Goal: Task Accomplishment & Management: Manage account settings

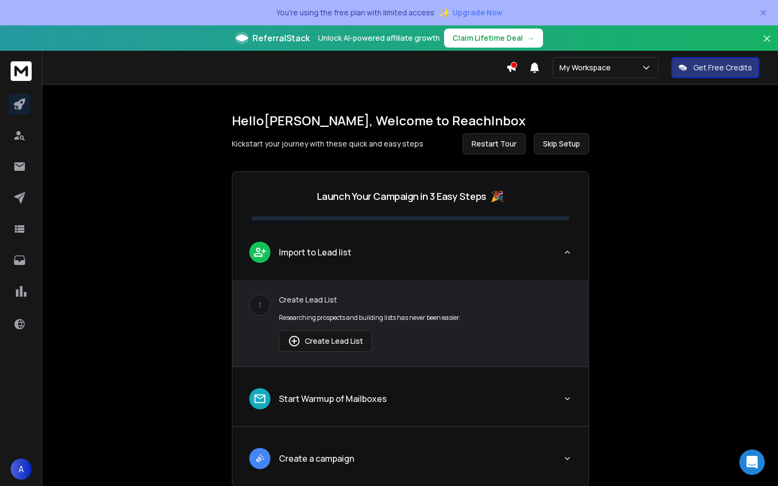
click at [11, 177] on div at bounding box center [21, 168] width 24 height 25
click at [13, 171] on icon at bounding box center [19, 166] width 13 height 13
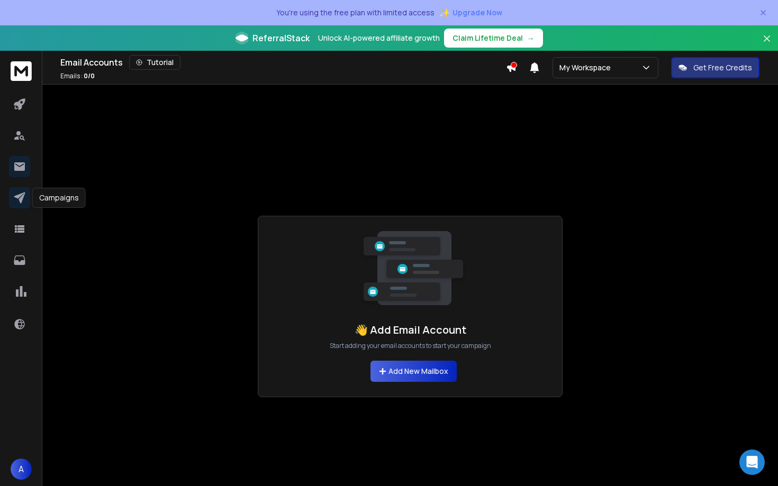
click at [16, 191] on icon at bounding box center [19, 197] width 13 height 13
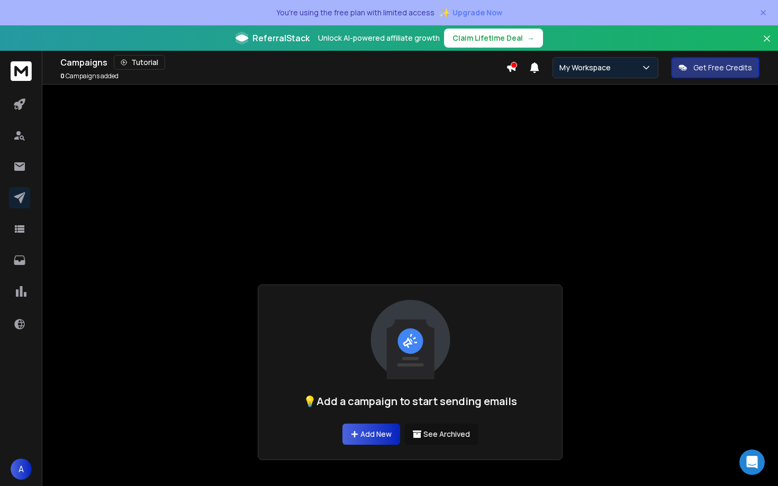
click at [598, 68] on p "My Workspace" at bounding box center [587, 67] width 56 height 11
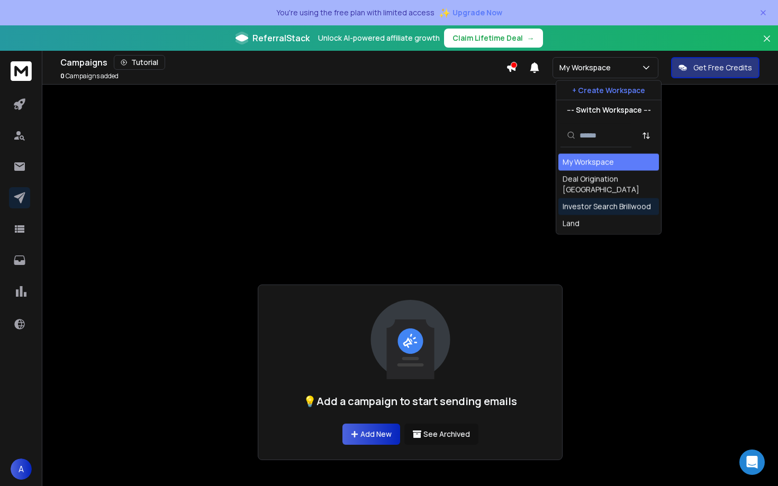
click at [580, 202] on div "Investor Search Brillwood" at bounding box center [606, 207] width 88 height 11
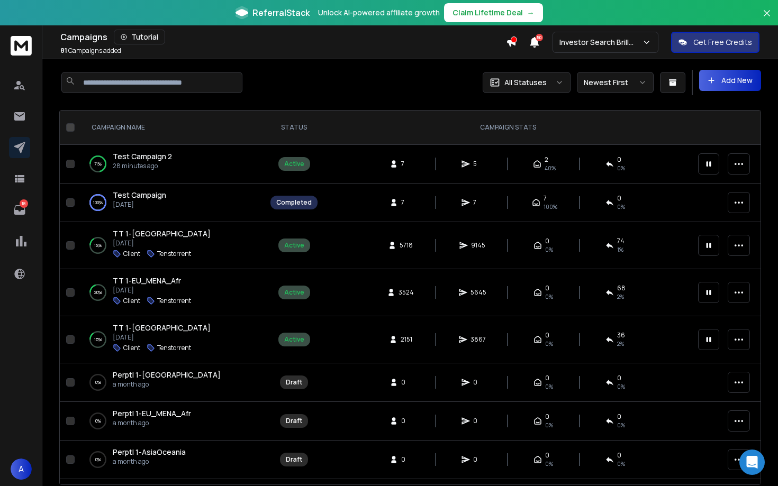
click at [157, 165] on p "28 minutes ago" at bounding box center [142, 166] width 59 height 8
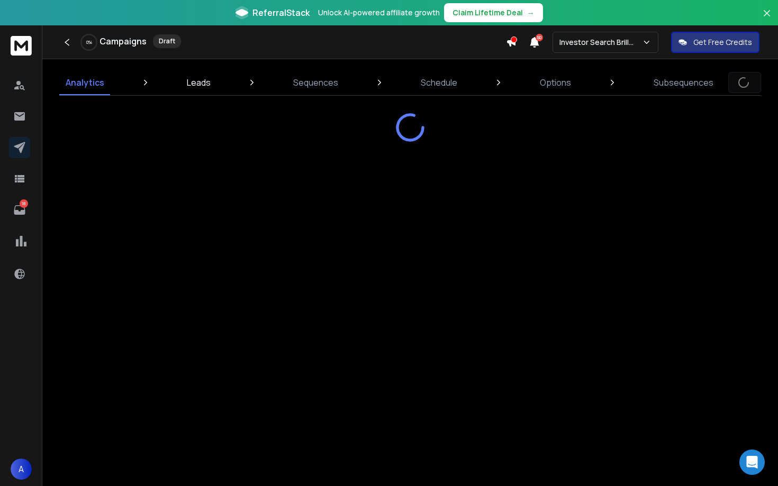
click at [184, 85] on link "Leads" at bounding box center [198, 82] width 37 height 25
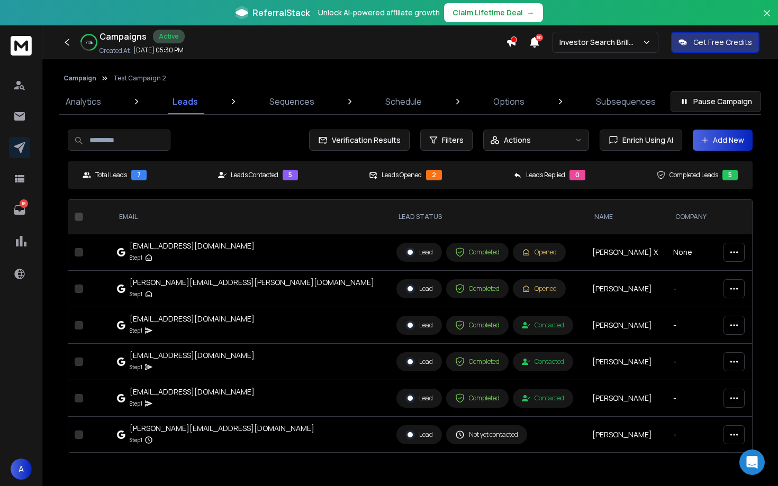
click at [405, 248] on div "Lead" at bounding box center [419, 253] width 28 height 10
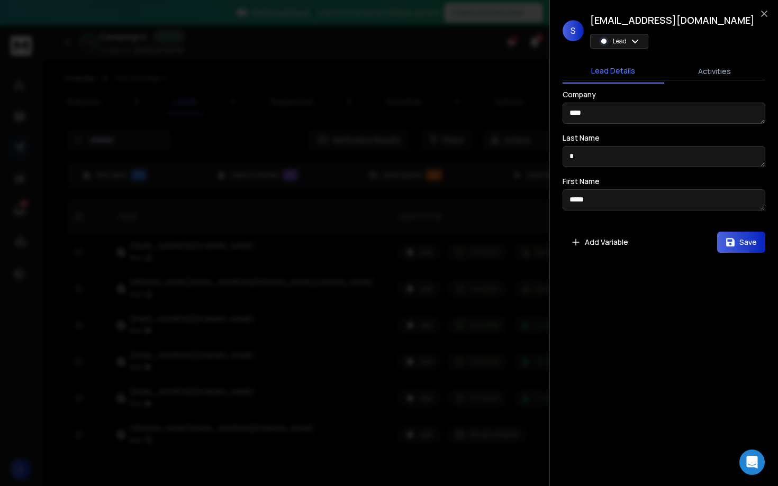
click at [732, 68] on button "Activities" at bounding box center [715, 71] width 102 height 23
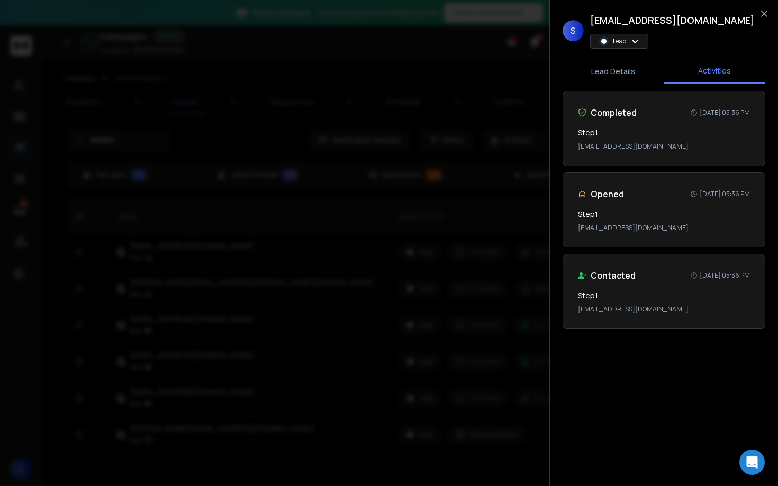
click at [386, 340] on div at bounding box center [389, 243] width 778 height 486
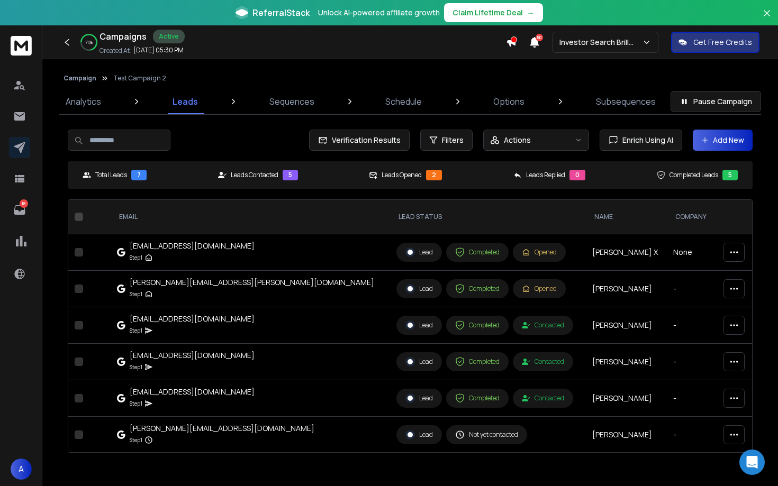
click at [272, 288] on div "sahil.makker@gmail.com Step 1" at bounding box center [250, 288] width 267 height 23
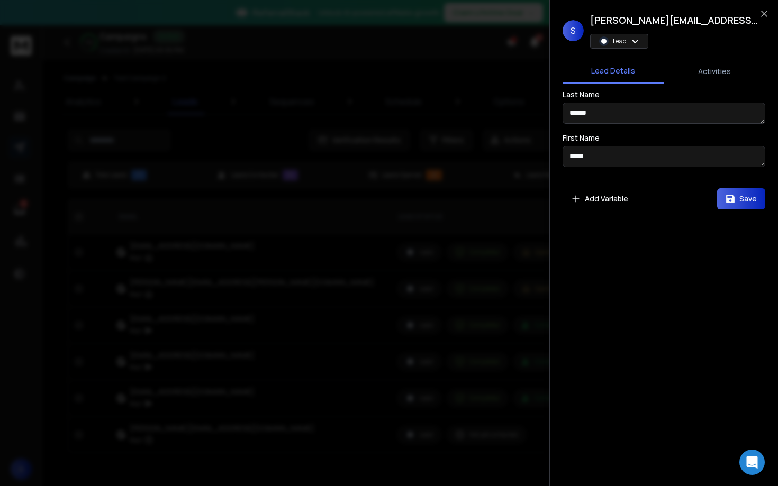
click at [720, 77] on button "Activities" at bounding box center [715, 71] width 102 height 23
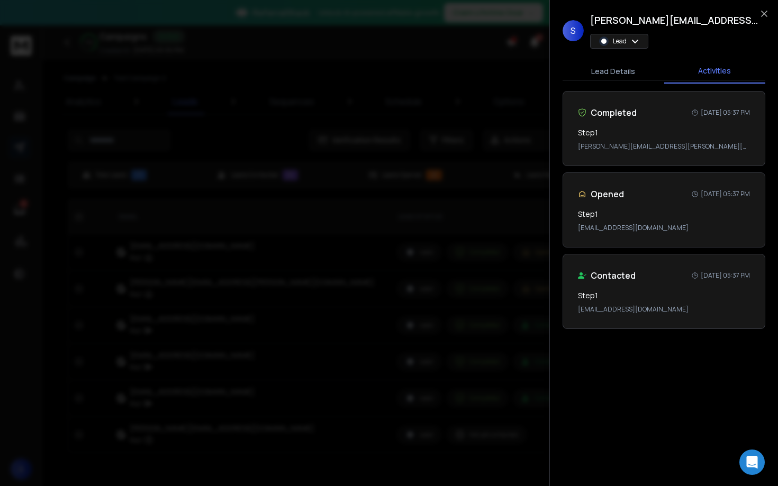
click at [357, 291] on div at bounding box center [389, 243] width 778 height 486
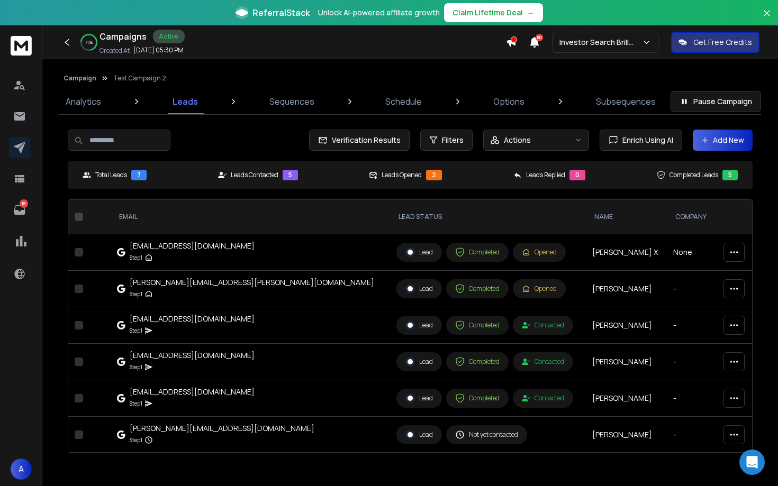
click at [203, 288] on div "sahil.makker@gmail.com Step 1" at bounding box center [252, 288] width 244 height 23
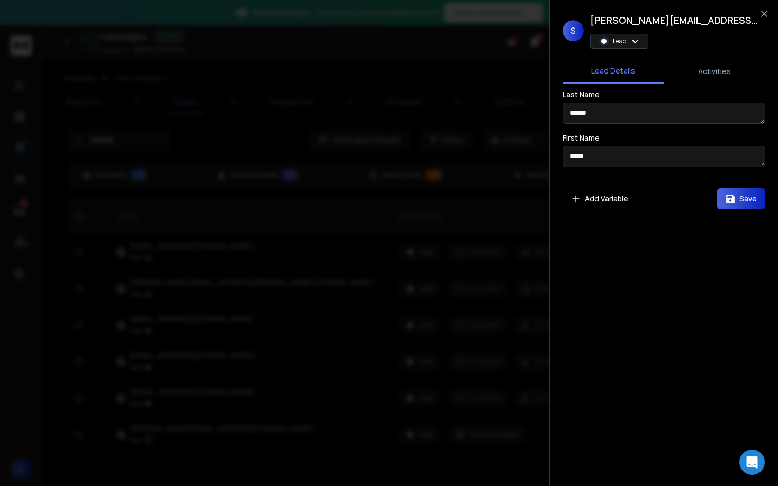
click at [641, 17] on h1 "sahil.makker@gmail.com" at bounding box center [674, 20] width 169 height 15
copy h1 "sahil.makker@gmail.com"
click at [213, 205] on div at bounding box center [389, 243] width 778 height 486
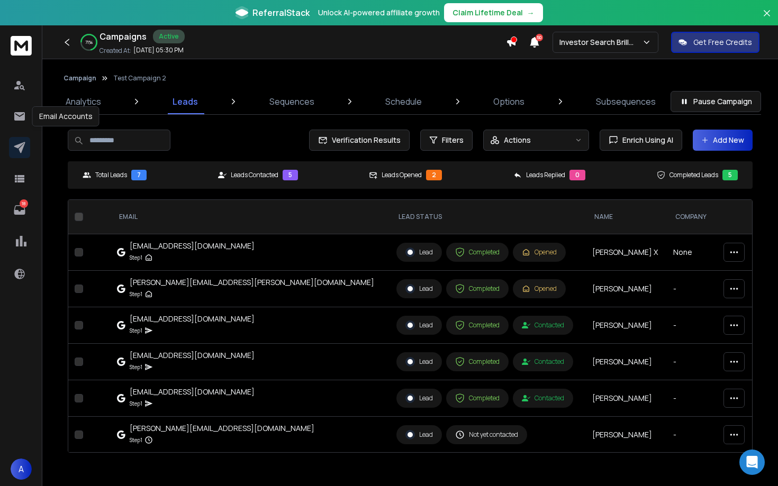
click at [244, 248] on div "sahilx@gmail.com Step 1" at bounding box center [250, 252] width 267 height 23
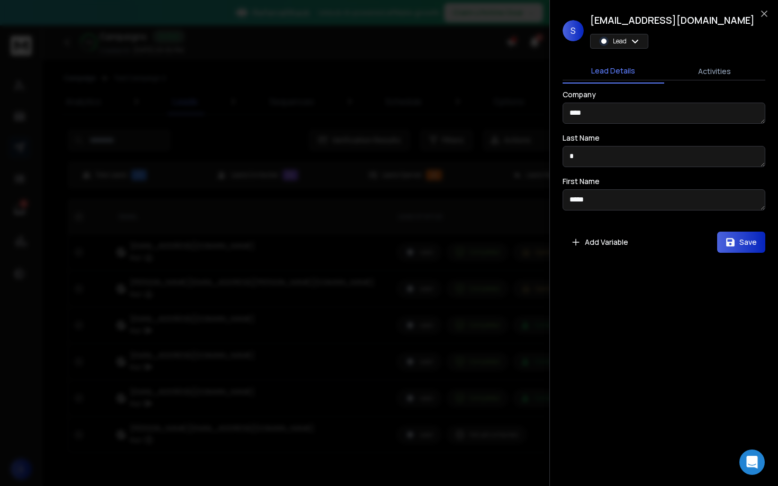
click at [704, 68] on button "Activities" at bounding box center [715, 71] width 102 height 23
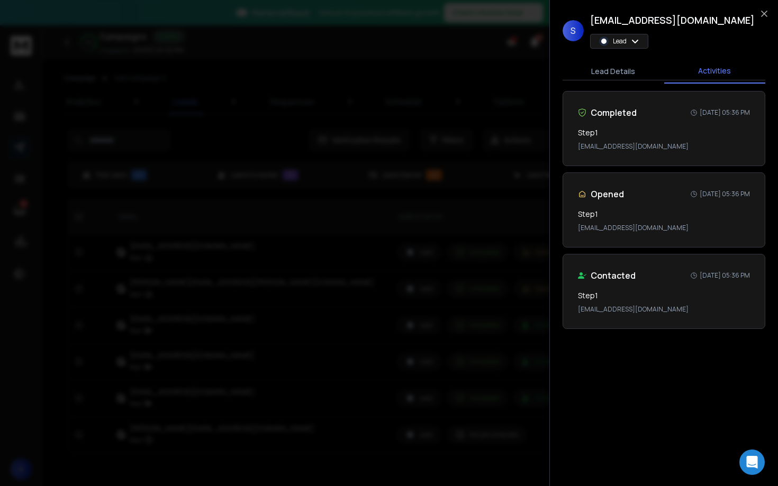
click at [613, 312] on p "sm@brillwoodadvisors.com" at bounding box center [664, 309] width 172 height 8
copy div "sm@brillwoodadvisors.com"
click at [627, 23] on h1 "sahilx@gmail.com" at bounding box center [672, 20] width 165 height 15
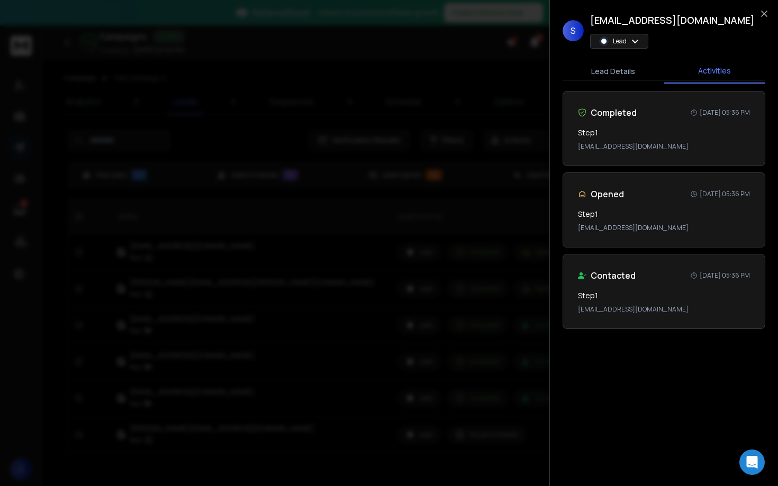
click at [627, 23] on h1 "sahilx@gmail.com" at bounding box center [672, 20] width 165 height 15
copy h1 "sahilx@gmail.com"
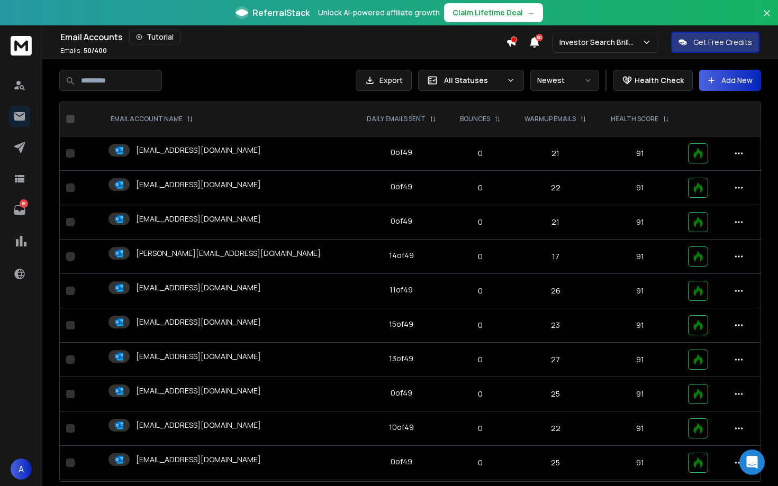
click at [162, 79] on input at bounding box center [110, 80] width 103 height 21
paste input "**********"
type input "**********"
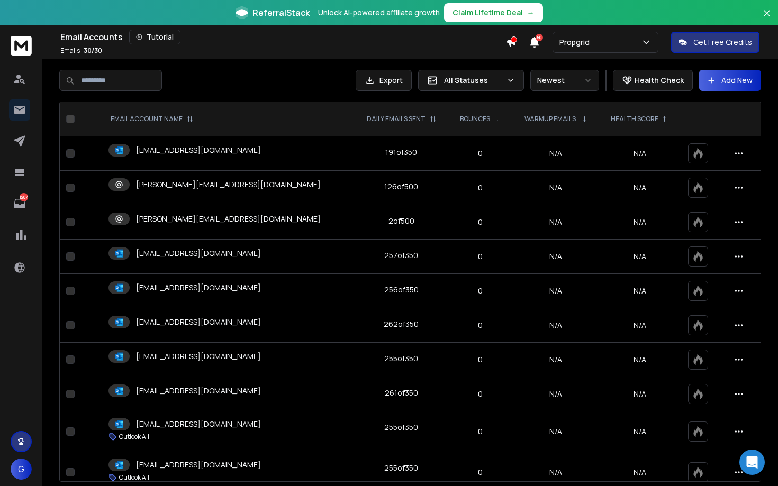
click at [120, 77] on input at bounding box center [110, 80] width 103 height 21
paste input "**********"
type input "**********"
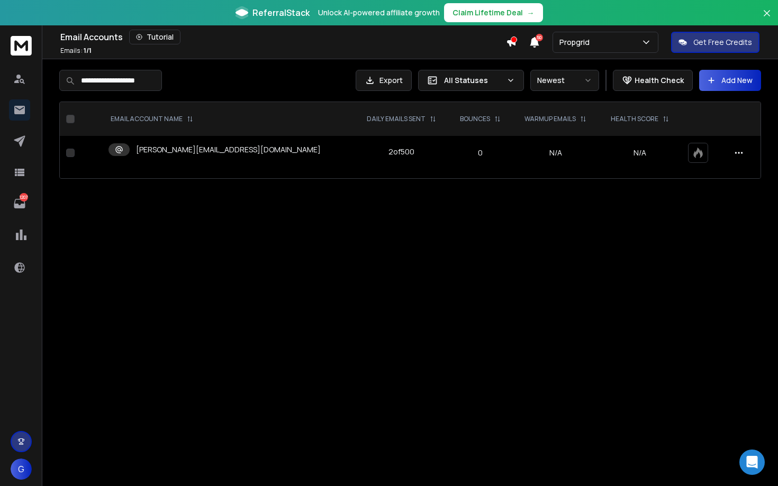
click at [213, 145] on p "gauarv@a.propabc.com" at bounding box center [228, 149] width 185 height 11
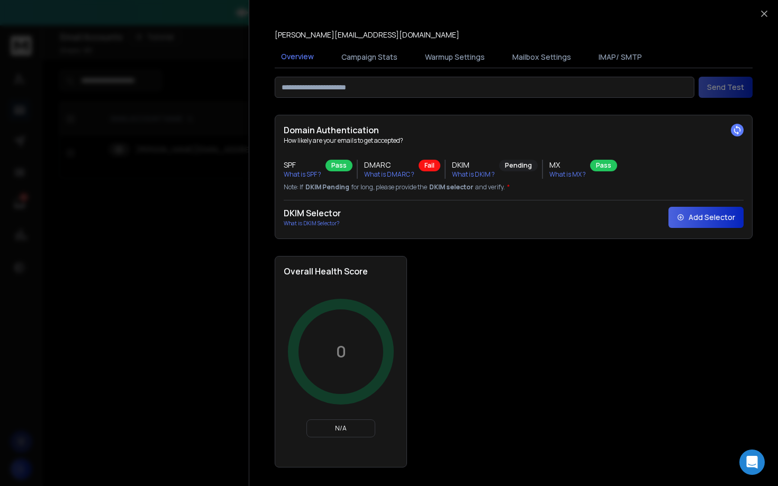
click at [400, 95] on input "email" at bounding box center [484, 87] width 419 height 21
type input "**********"
click at [728, 83] on button "Send Test" at bounding box center [725, 87] width 54 height 21
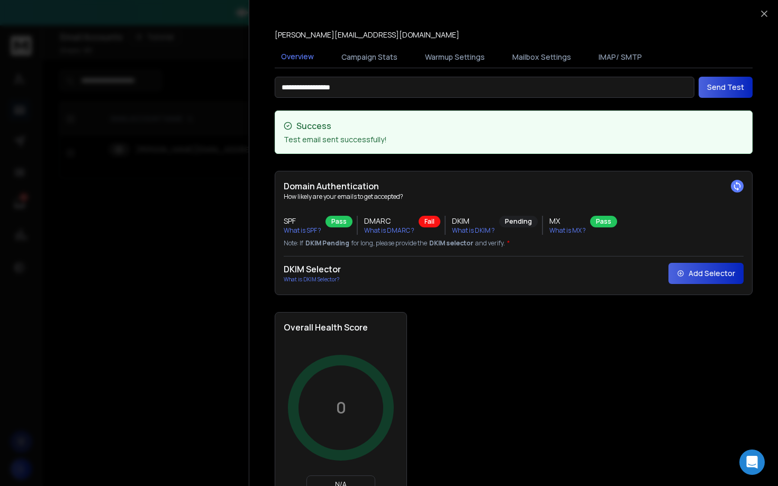
click at [93, 152] on div at bounding box center [389, 243] width 778 height 486
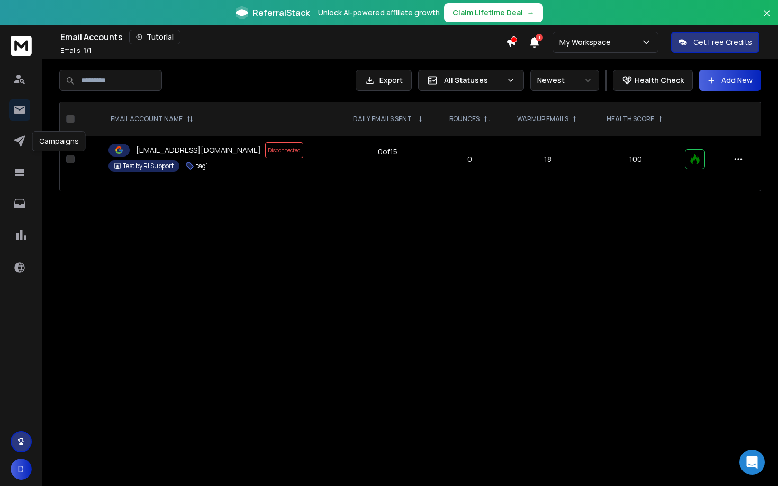
click at [8, 144] on div "D" at bounding box center [21, 257] width 42 height 465
click at [21, 141] on icon at bounding box center [19, 141] width 11 height 11
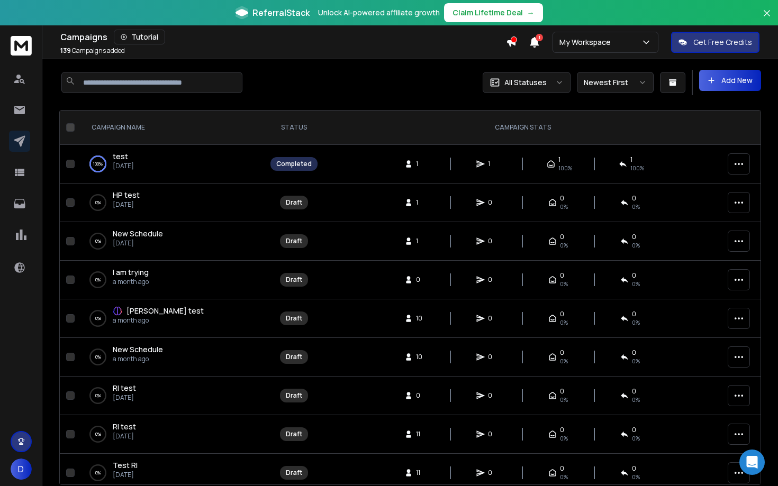
click at [227, 157] on div "100 % test 8 days ago" at bounding box center [171, 163] width 164 height 25
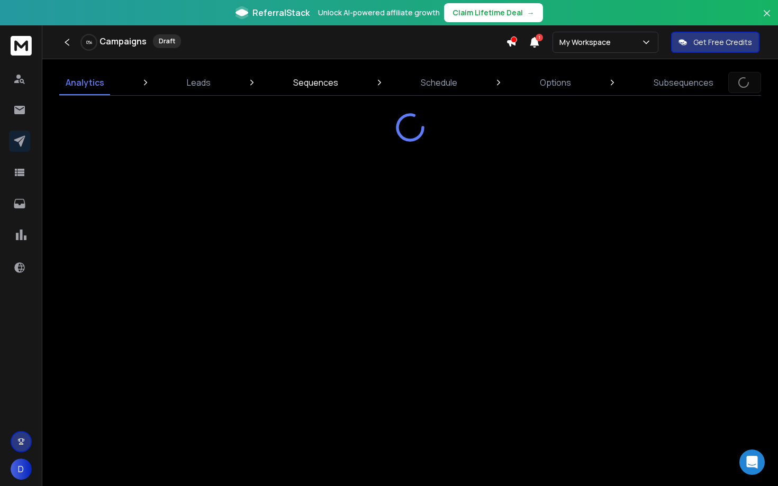
click at [329, 86] on p "Sequences" at bounding box center [315, 82] width 45 height 13
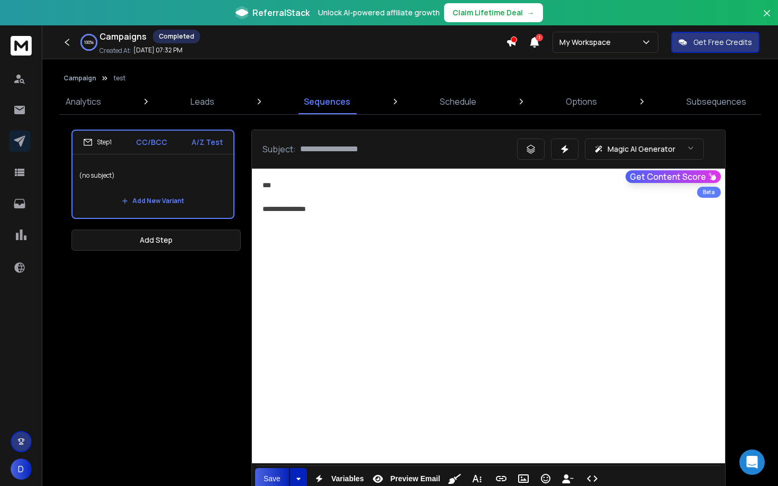
click at [153, 369] on div "Step 1 CC/BCC A/Z Test (no subject) Add New Variant Add Step" at bounding box center [155, 312] width 169 height 364
click at [683, 178] on button "Get Content Score" at bounding box center [672, 176] width 95 height 13
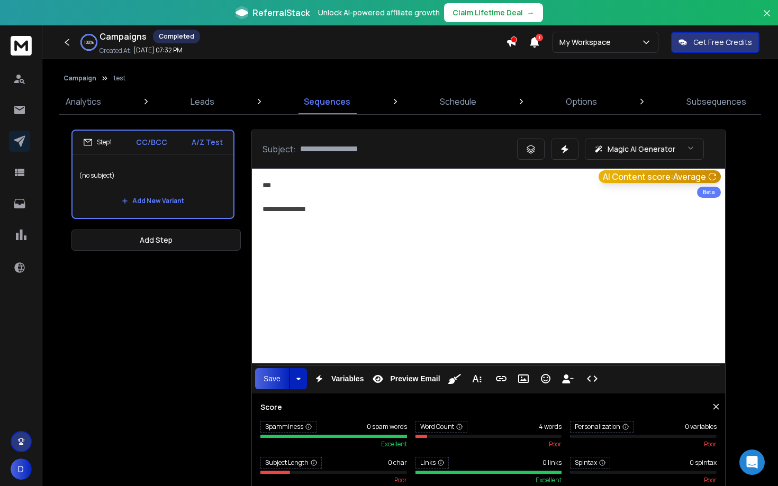
scroll to position [23, 0]
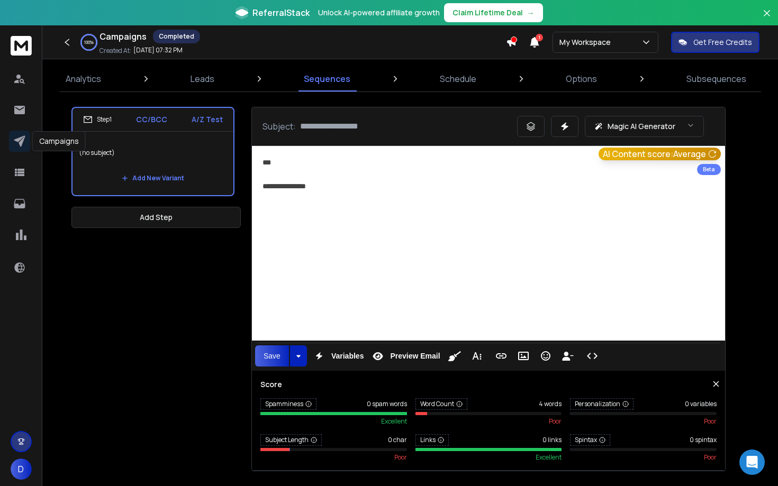
click at [21, 135] on icon at bounding box center [19, 141] width 13 height 13
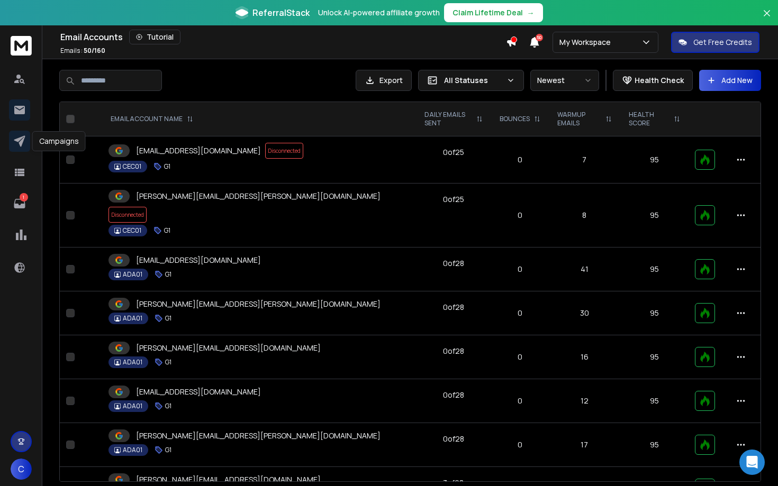
click at [20, 145] on icon at bounding box center [19, 141] width 11 height 11
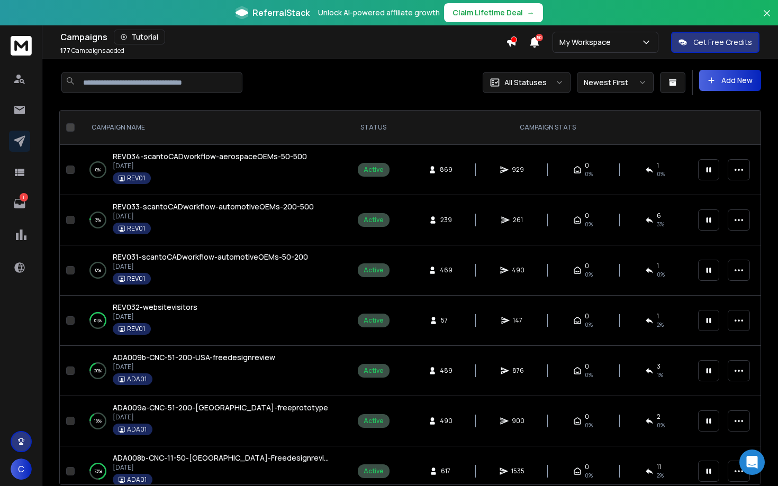
click at [194, 214] on p "5 days ago" at bounding box center [213, 216] width 201 height 8
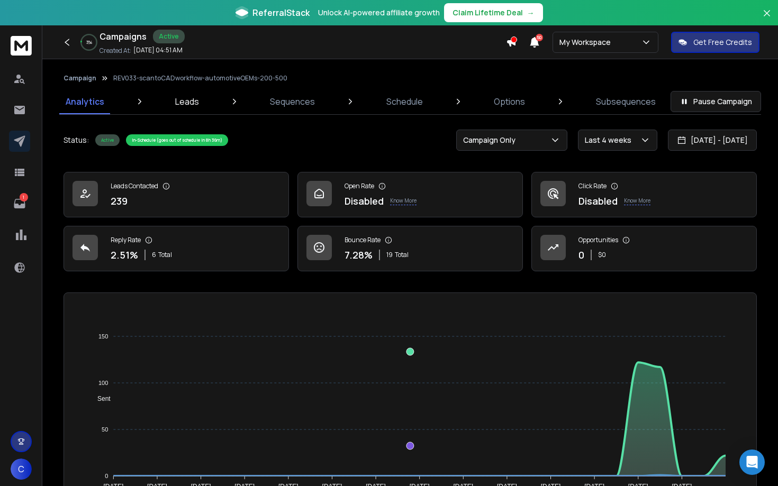
click at [190, 101] on p "Leads" at bounding box center [187, 101] width 24 height 13
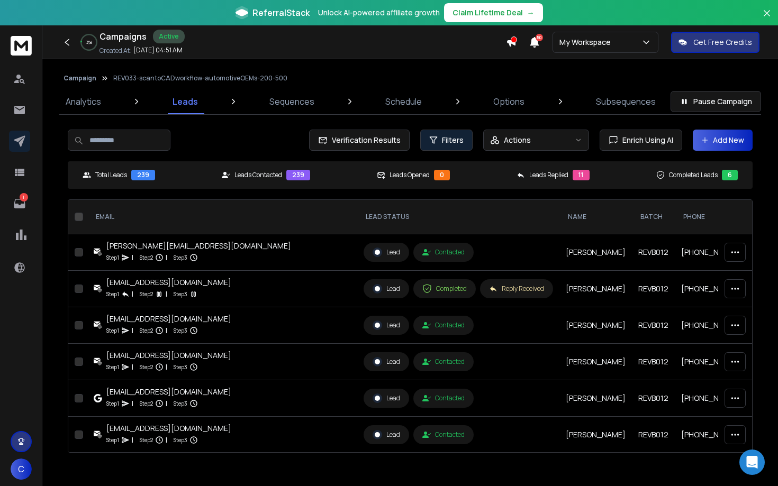
click at [429, 144] on button "Filters" at bounding box center [446, 140] width 52 height 21
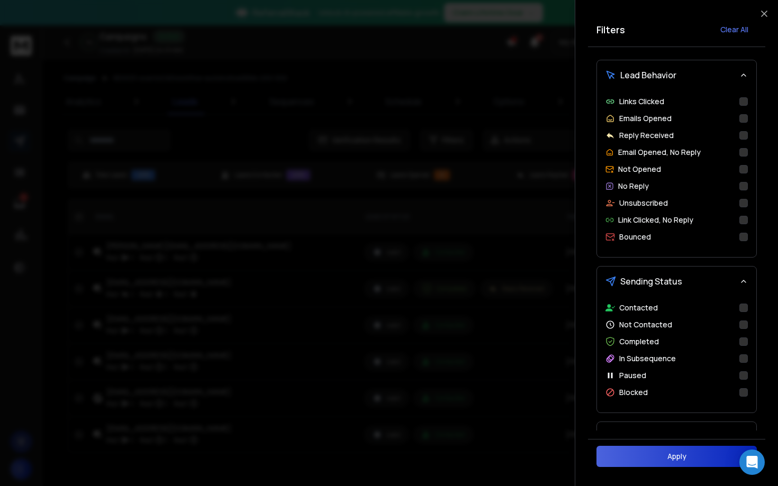
click at [646, 133] on p "Reply Received" at bounding box center [646, 135] width 54 height 11
click at [739, 133] on button "Reply Received" at bounding box center [743, 135] width 8 height 8
click at [644, 453] on button "Apply" at bounding box center [676, 456] width 160 height 21
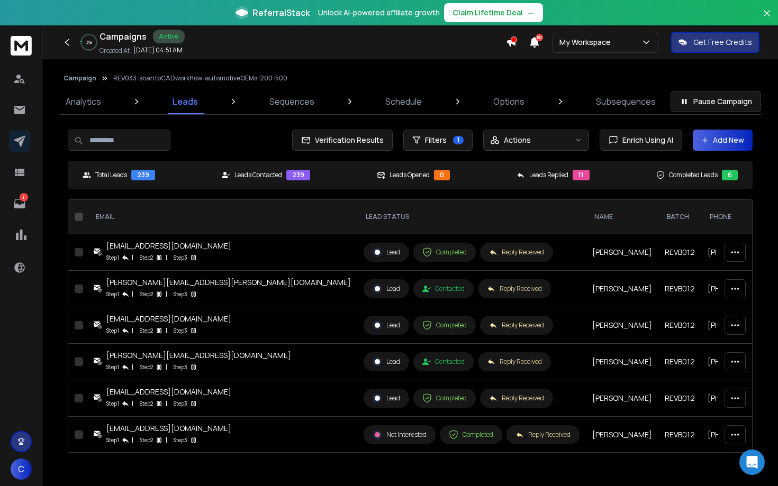
click at [489, 254] on div "Reply Received" at bounding box center [516, 252] width 55 height 8
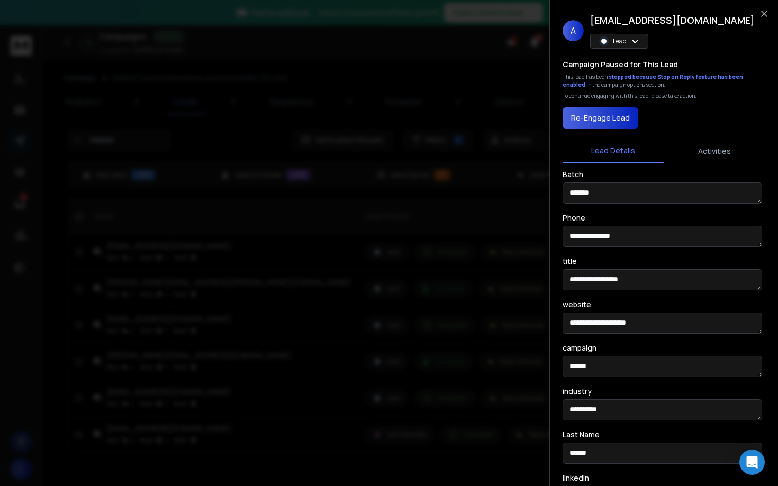
click at [689, 139] on div "Lead Details Activities" at bounding box center [663, 149] width 203 height 21
click at [701, 158] on button "Activities" at bounding box center [715, 151] width 102 height 23
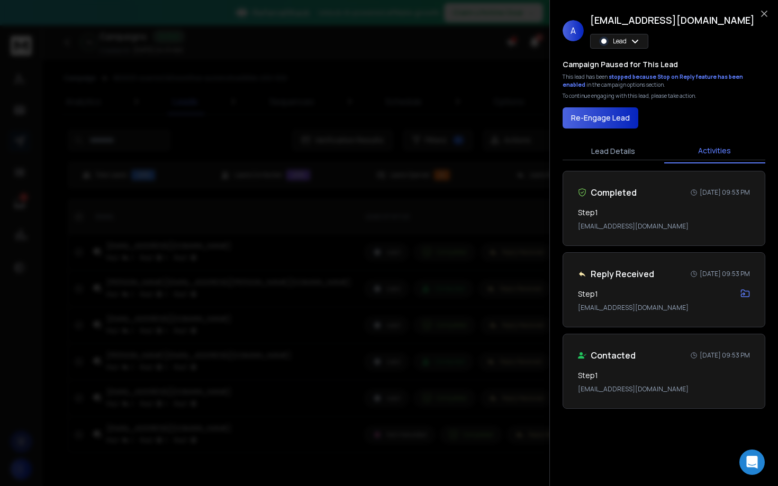
click at [382, 329] on div at bounding box center [389, 243] width 778 height 486
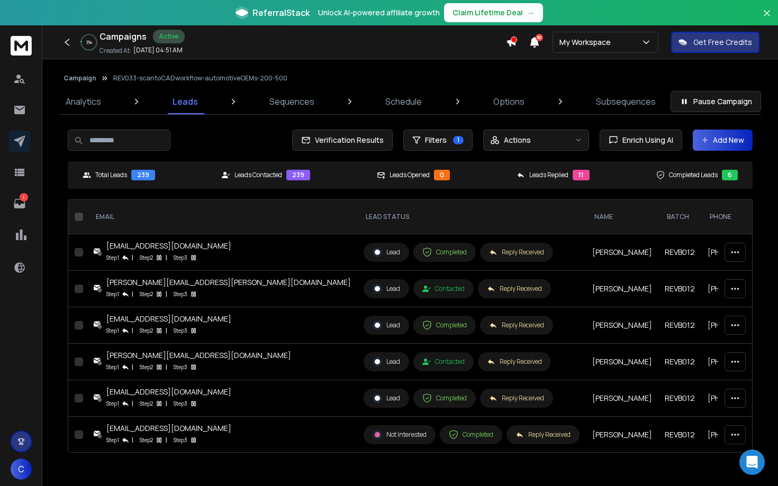
click at [422, 290] on div "Contacted" at bounding box center [443, 289] width 42 height 8
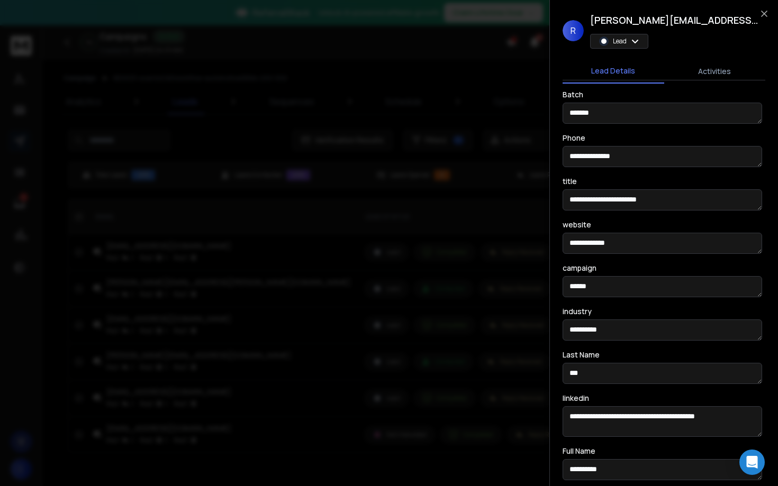
click at [717, 74] on button "Activities" at bounding box center [715, 71] width 102 height 23
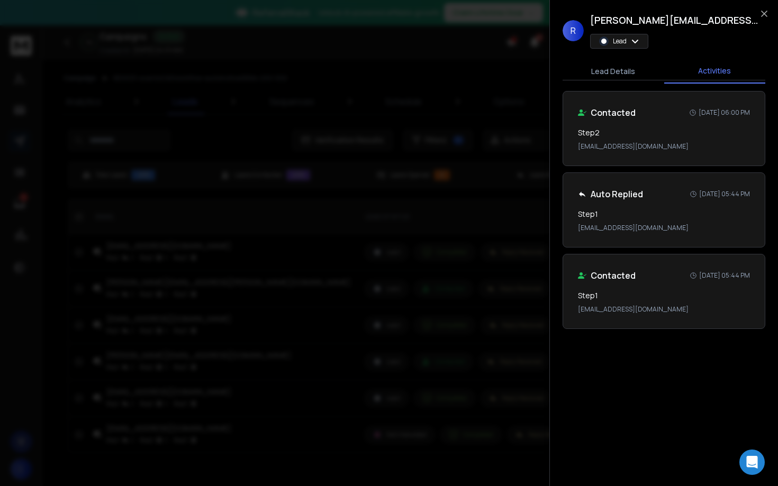
click at [364, 268] on div at bounding box center [389, 243] width 778 height 486
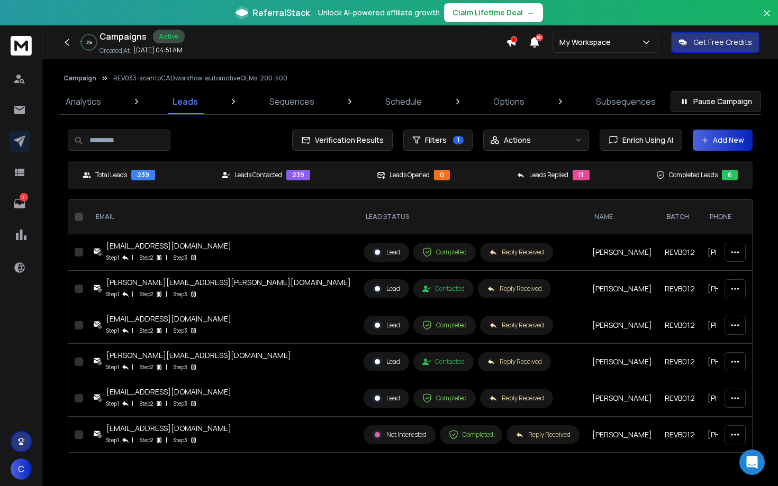
click at [363, 317] on div "Lead" at bounding box center [385, 325] width 45 height 19
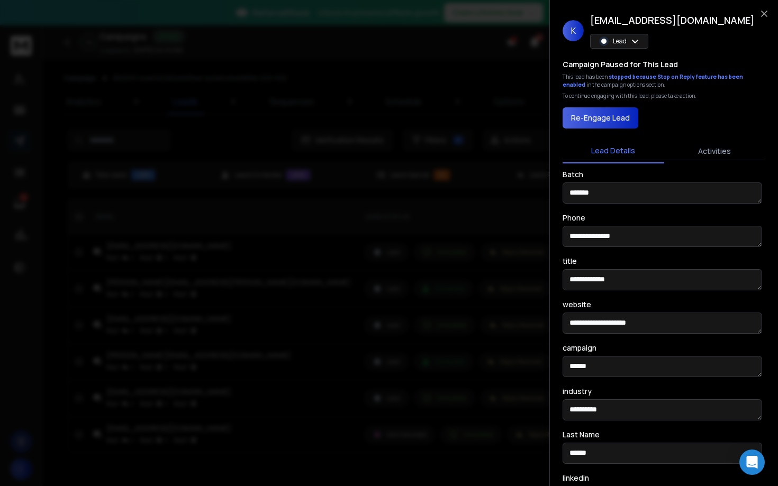
click at [718, 153] on button "Activities" at bounding box center [715, 151] width 102 height 23
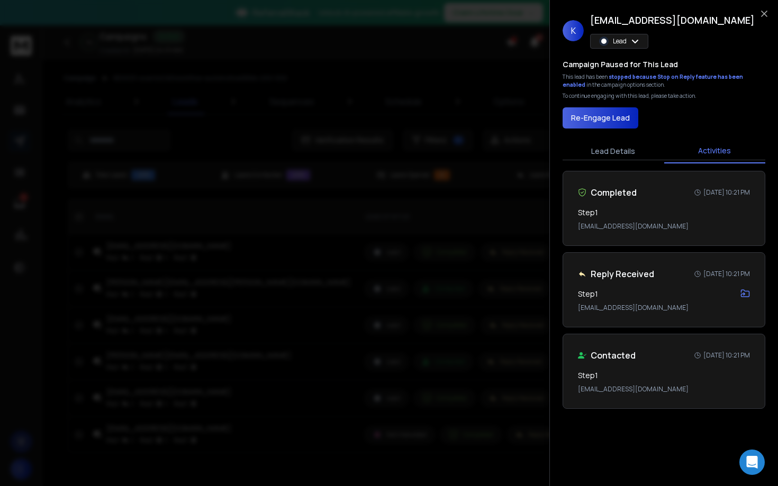
click at [422, 326] on div at bounding box center [389, 243] width 778 height 486
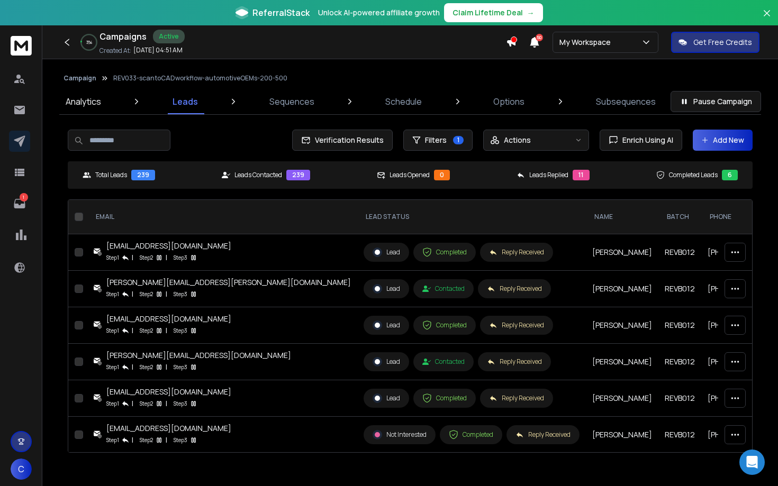
click at [94, 95] on p "Analytics" at bounding box center [83, 101] width 35 height 13
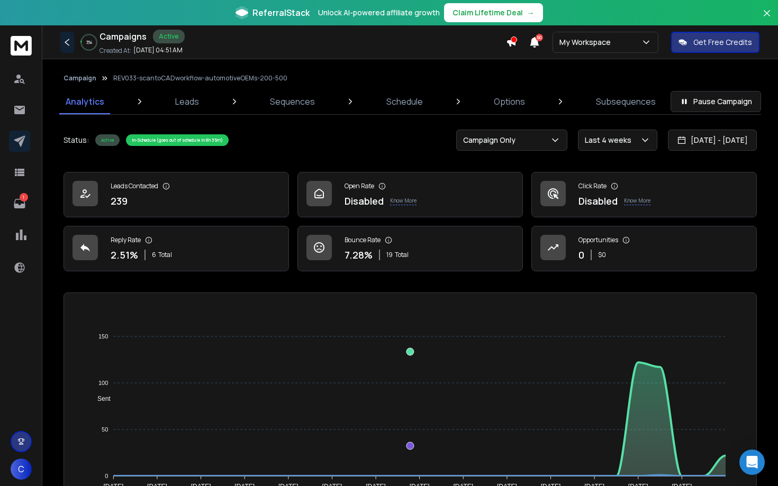
click at [68, 41] on icon at bounding box center [67, 43] width 10 height 10
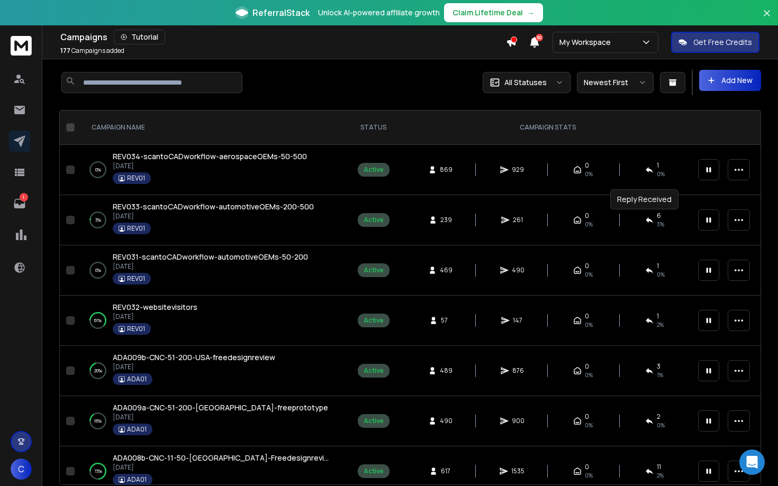
click at [642, 218] on div "6 3 %" at bounding box center [656, 220] width 32 height 17
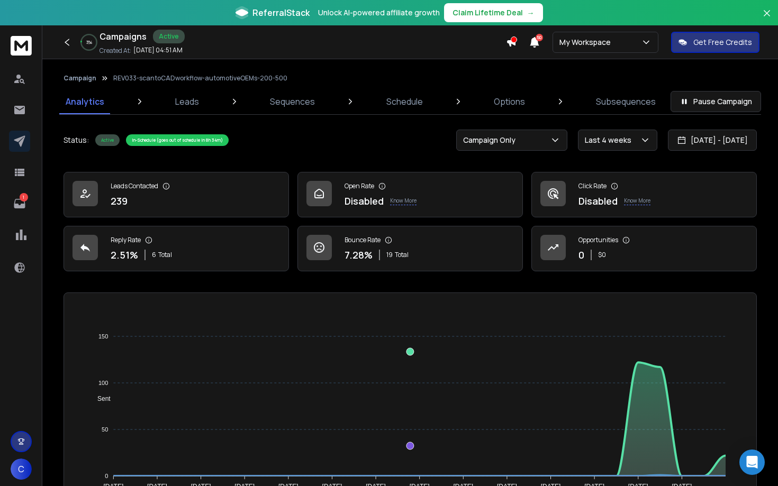
click at [767, 8] on icon "Close banner" at bounding box center [767, 13] width 10 height 10
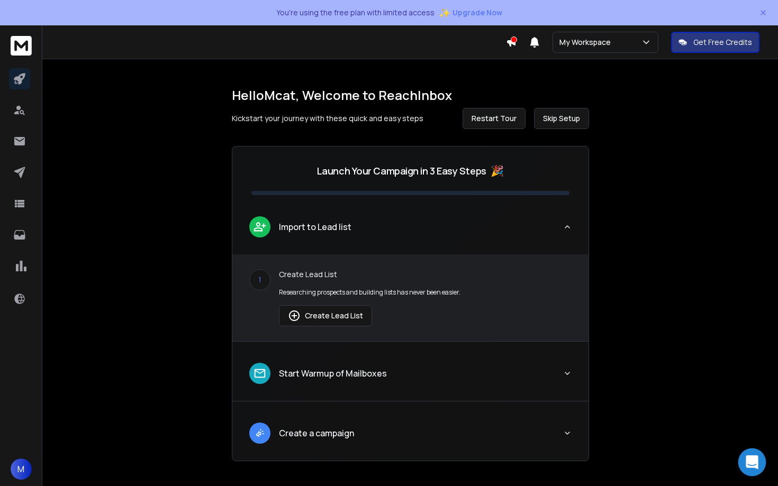
click at [755, 460] on icon "Open Intercom Messenger" at bounding box center [751, 462] width 12 height 14
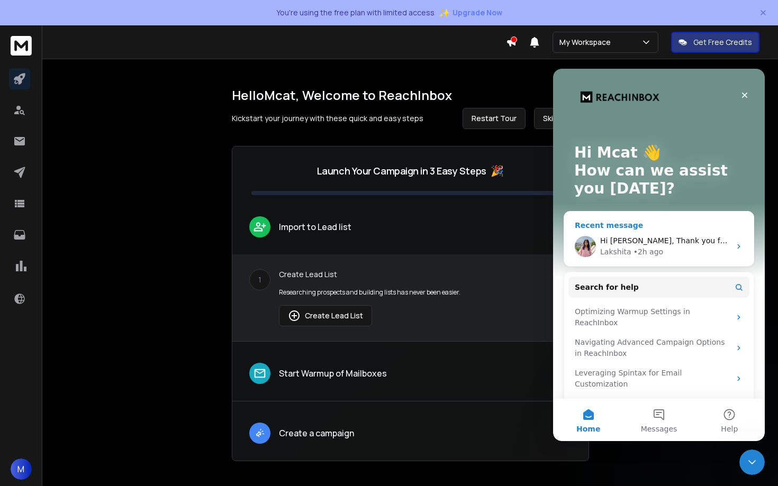
click at [650, 235] on div "Hi [PERSON_NAME], Thank you for your message and for clarifying the situation r…" at bounding box center [658, 246] width 189 height 39
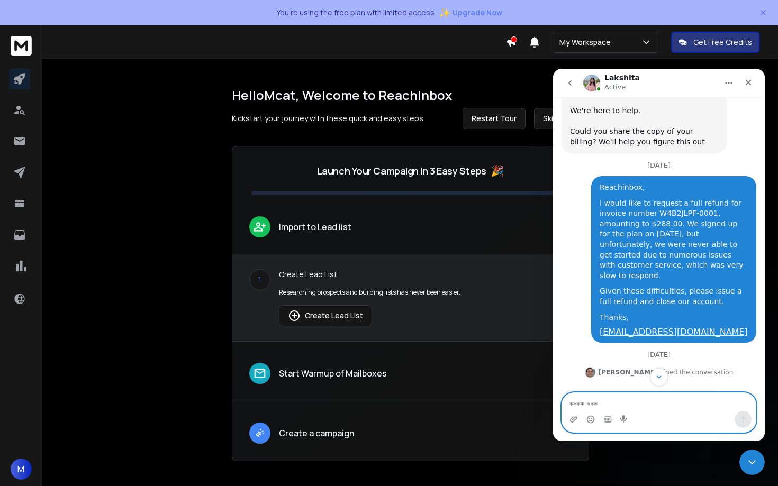
scroll to position [278, 0]
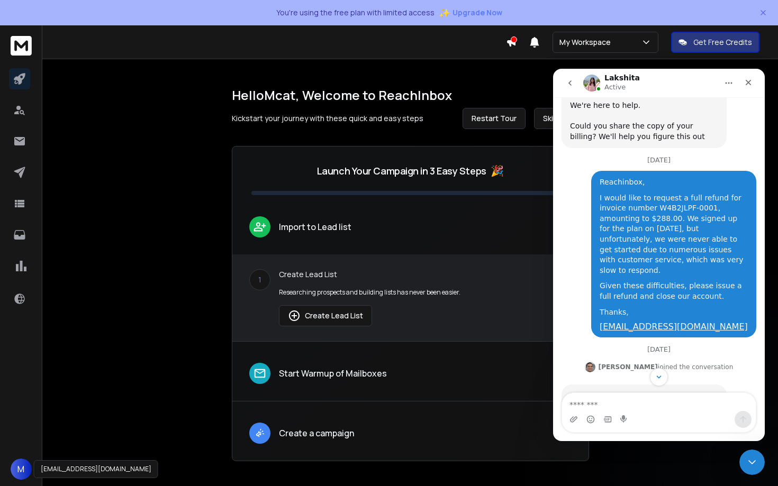
click at [22, 476] on span "M" at bounding box center [21, 469] width 21 height 21
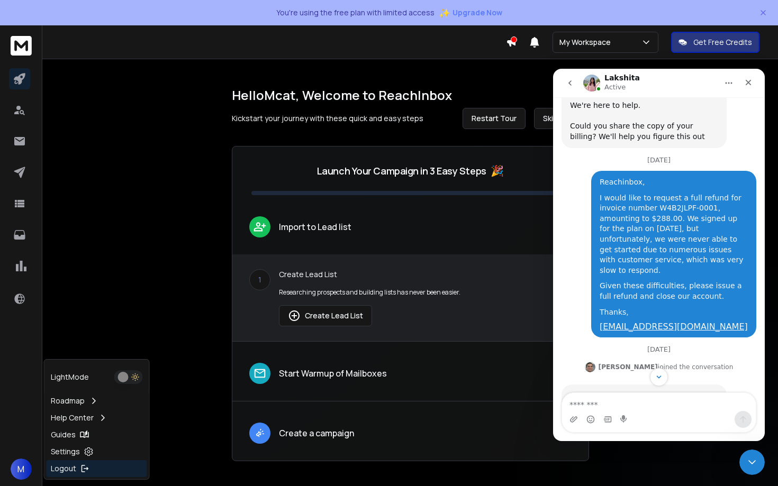
click at [72, 468] on p "Logout" at bounding box center [63, 468] width 25 height 11
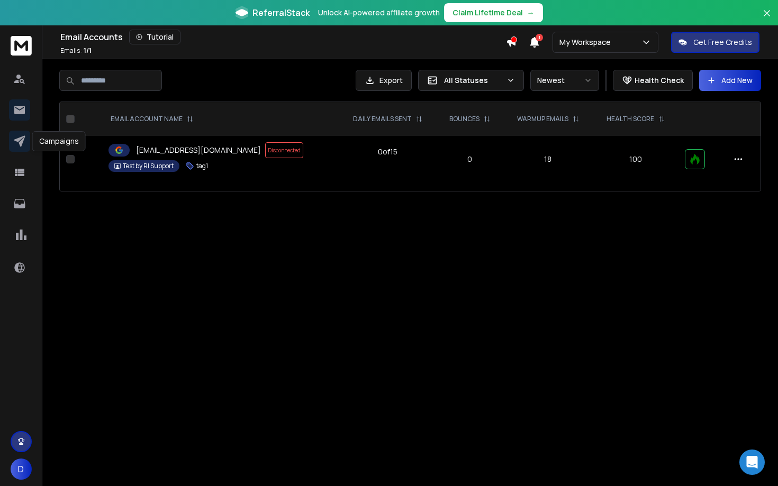
click at [20, 140] on icon at bounding box center [19, 141] width 13 height 13
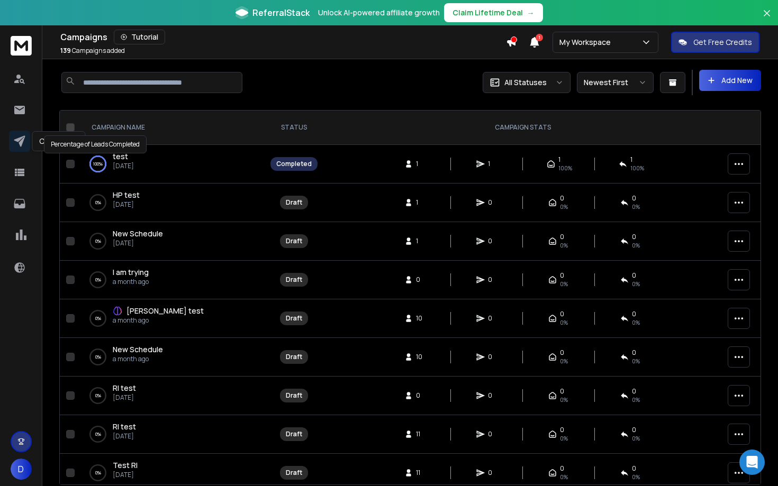
click at [134, 164] on p "[DATE]" at bounding box center [123, 166] width 21 height 8
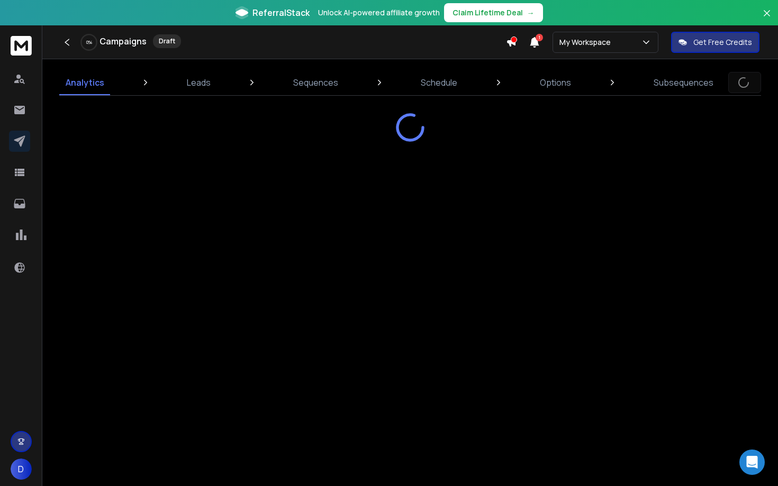
click at [271, 90] on div "Analytics Leads Sequences Schedule Options Subsequences" at bounding box center [389, 82] width 660 height 25
click at [304, 81] on p "Sequences" at bounding box center [315, 82] width 45 height 13
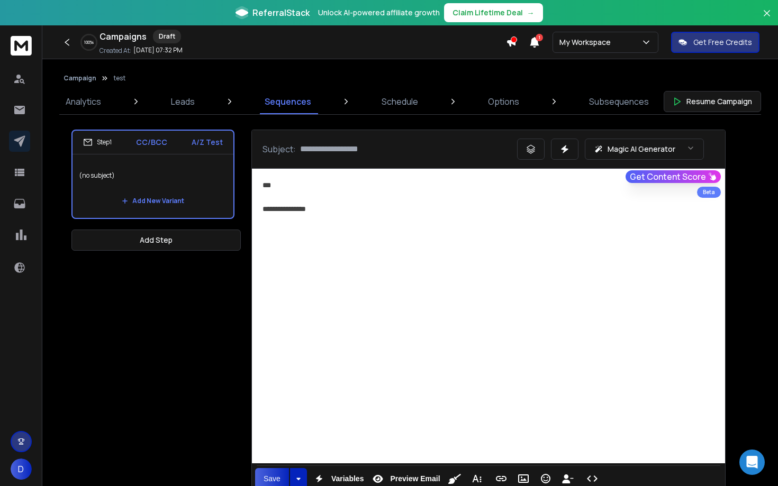
click at [663, 178] on button "Get Content Score" at bounding box center [672, 176] width 95 height 13
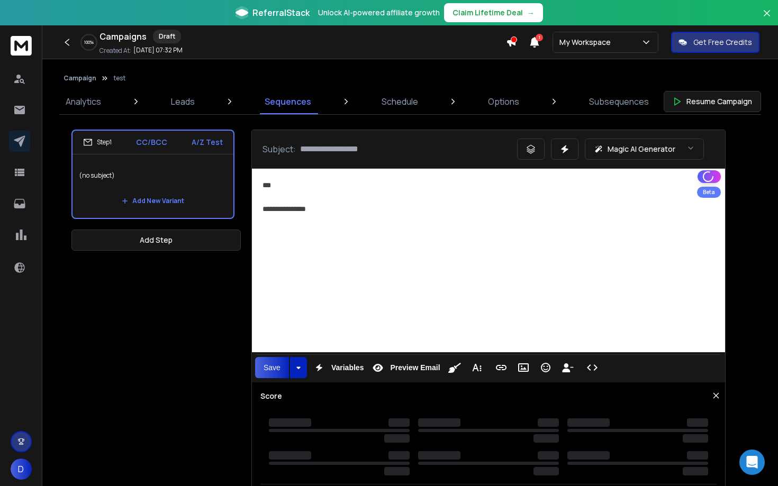
scroll to position [23, 0]
